Goal: Task Accomplishment & Management: Use online tool/utility

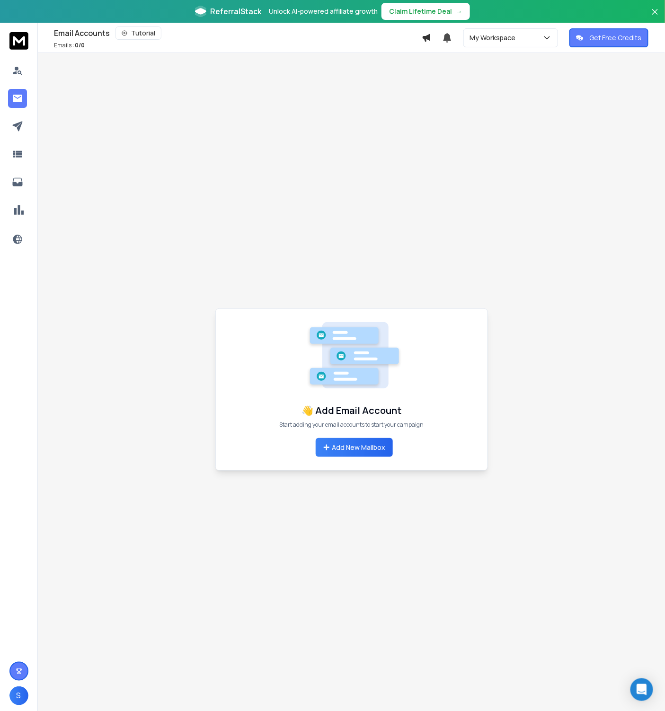
click at [340, 445] on button "Add New Mailbox" at bounding box center [354, 447] width 77 height 19
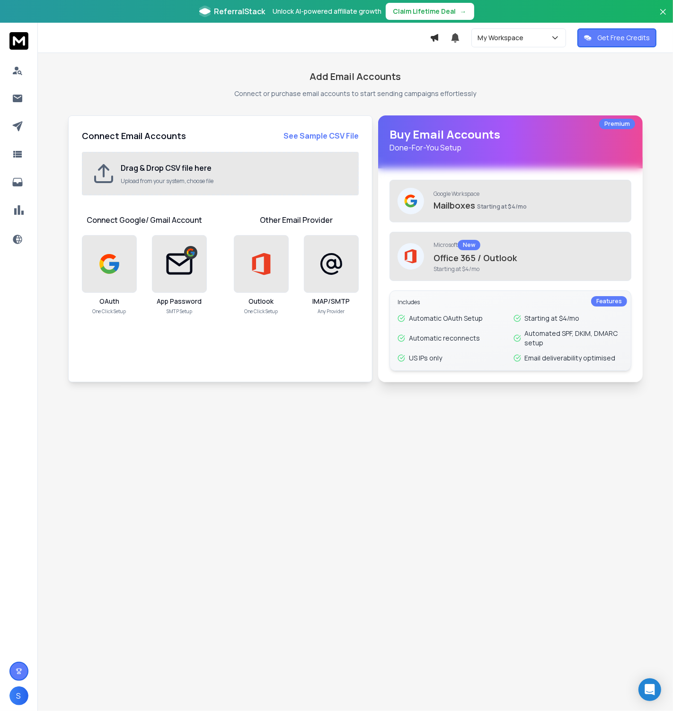
click at [295, 221] on h1 "Other Email Provider" at bounding box center [296, 219] width 73 height 11
click at [143, 220] on h1 "Connect Google/ Gmail Account" at bounding box center [144, 219] width 115 height 11
click at [334, 274] on icon at bounding box center [331, 264] width 24 height 28
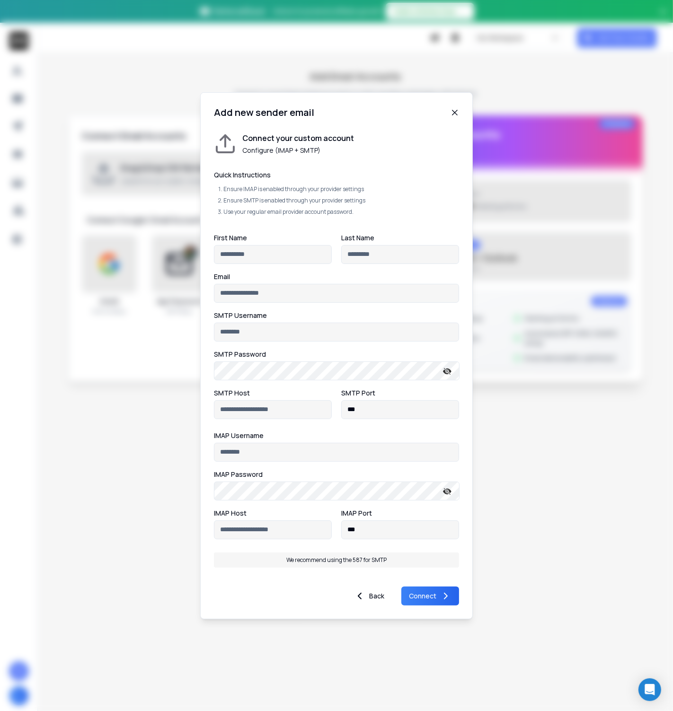
click at [263, 256] on input "text" at bounding box center [273, 254] width 118 height 19
click at [300, 134] on h1 "Connect your custom account" at bounding box center [298, 138] width 112 height 11
click at [289, 146] on p "Configure (IMAP + SMTP)" at bounding box center [298, 150] width 112 height 9
drag, startPoint x: 223, startPoint y: 186, endPoint x: 391, endPoint y: 221, distance: 171.4
click at [391, 221] on div "Connect your custom account Configure (IMAP + SMTP) Quick Instructions Ensure I…" at bounding box center [336, 369] width 245 height 473
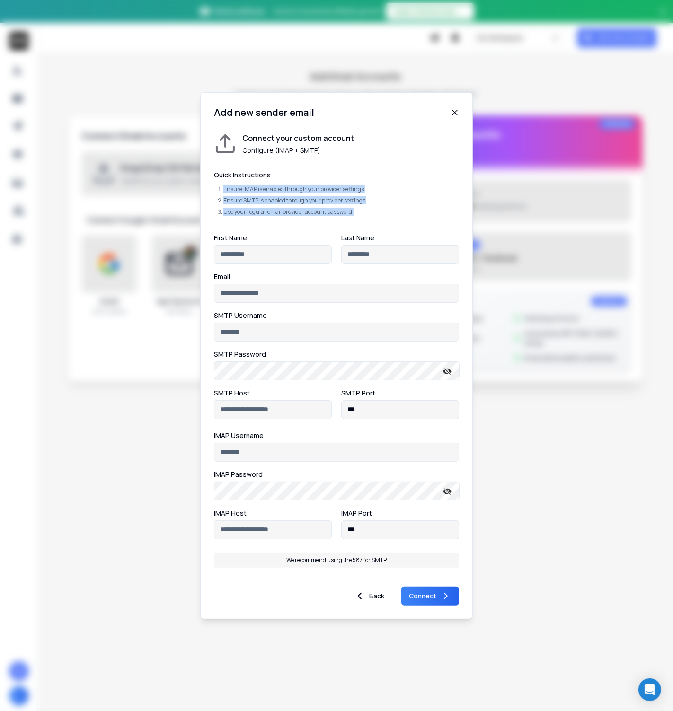
click at [391, 221] on div "Connect your custom account Configure (IMAP + SMTP) Quick Instructions Ensure I…" at bounding box center [336, 369] width 245 height 473
click at [375, 557] on p "We recommend using the 587 for SMTP" at bounding box center [336, 561] width 100 height 8
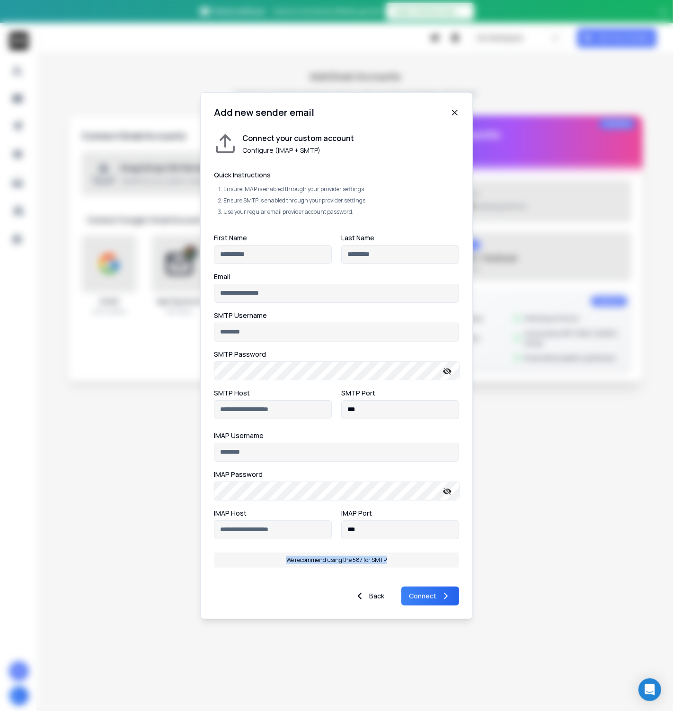
click at [375, 557] on p "We recommend using the 587 for SMTP" at bounding box center [336, 561] width 100 height 8
